Goal: Task Accomplishment & Management: Use online tool/utility

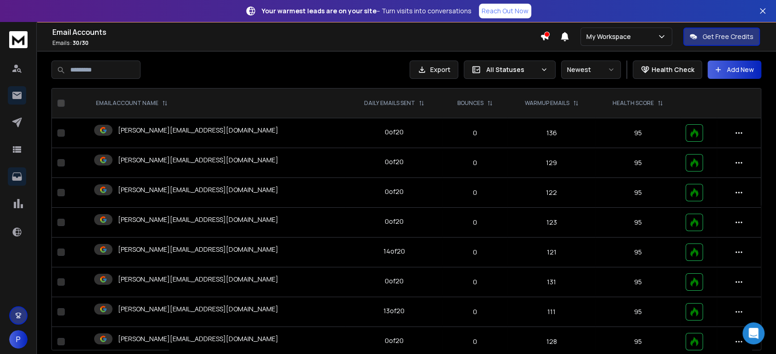
click at [19, 174] on icon at bounding box center [16, 176] width 11 height 11
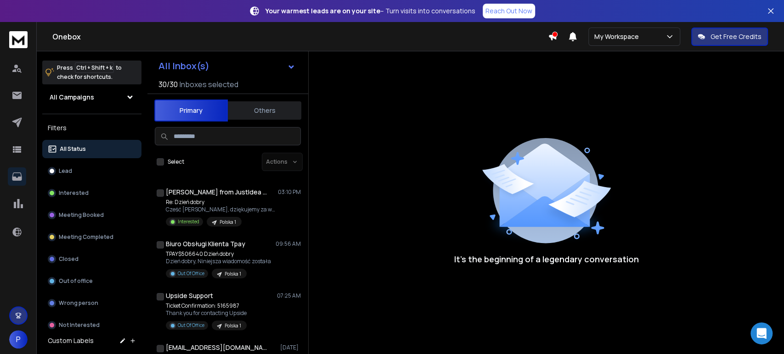
click at [255, 103] on button "Others" at bounding box center [264, 111] width 73 height 20
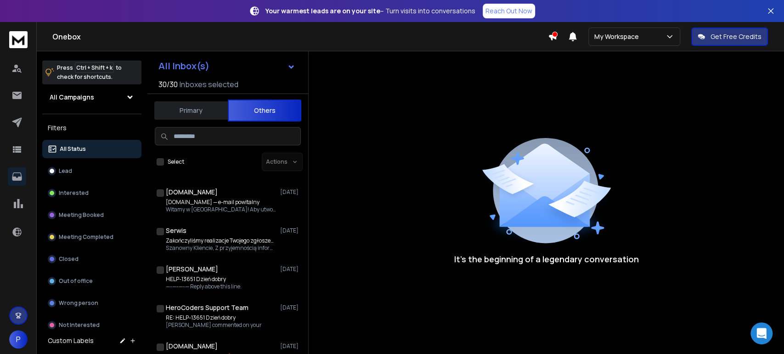
click at [194, 116] on button "Primary" at bounding box center [190, 111] width 73 height 20
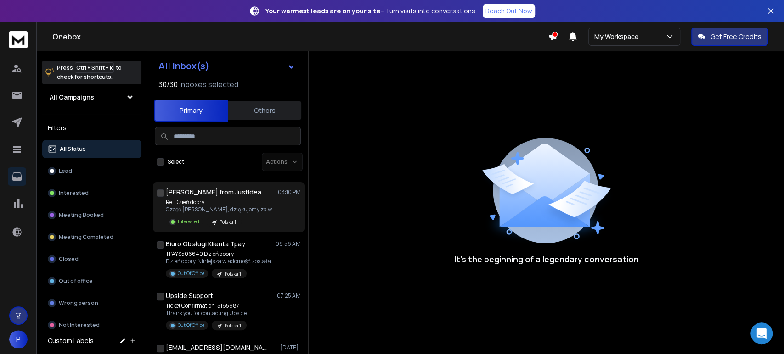
click at [227, 203] on p "Re: Dzień dobry" at bounding box center [221, 202] width 110 height 7
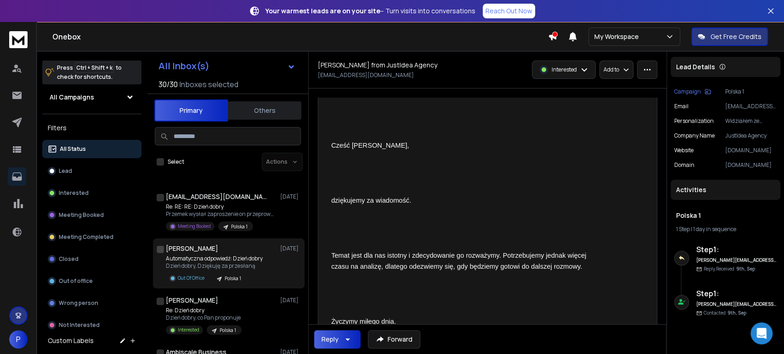
scroll to position [153, 0]
